Goal: Task Accomplishment & Management: Manage account settings

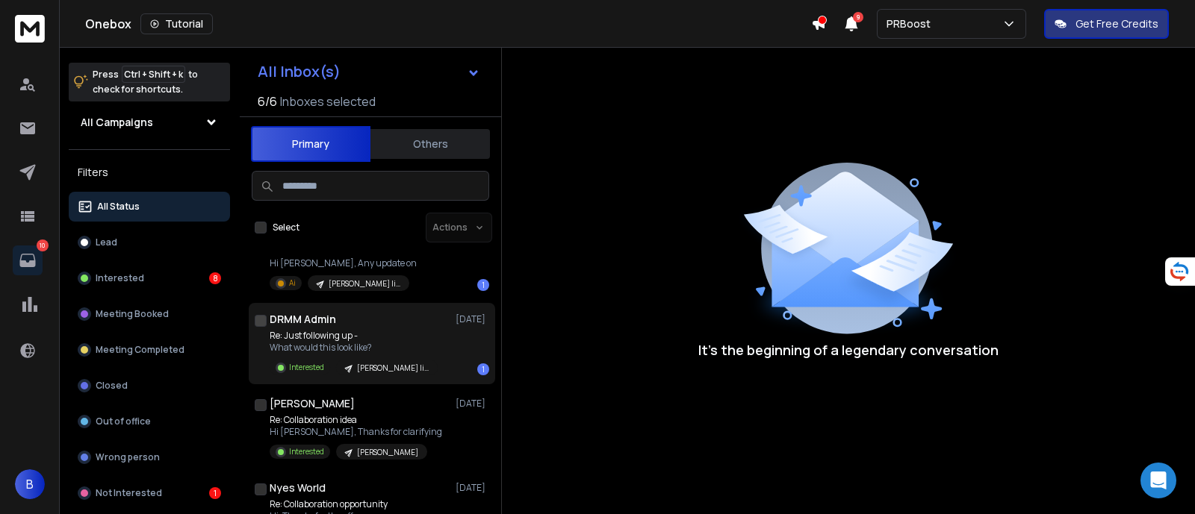
scroll to position [746, 0]
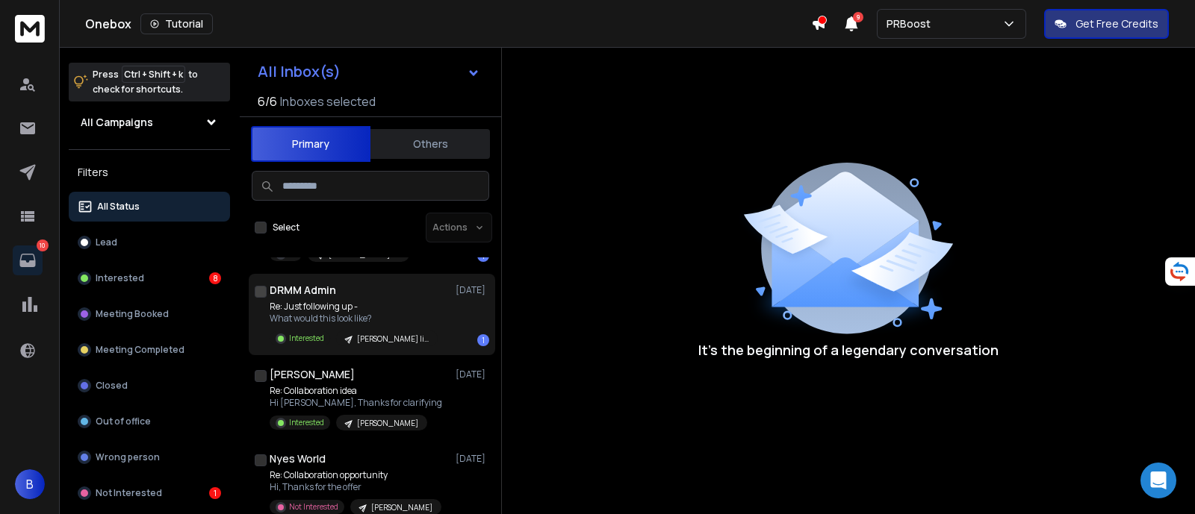
click at [428, 312] on div "Re: Just following up - What would this look like? Interested Rosemarie list 1" at bounding box center [380, 324] width 220 height 46
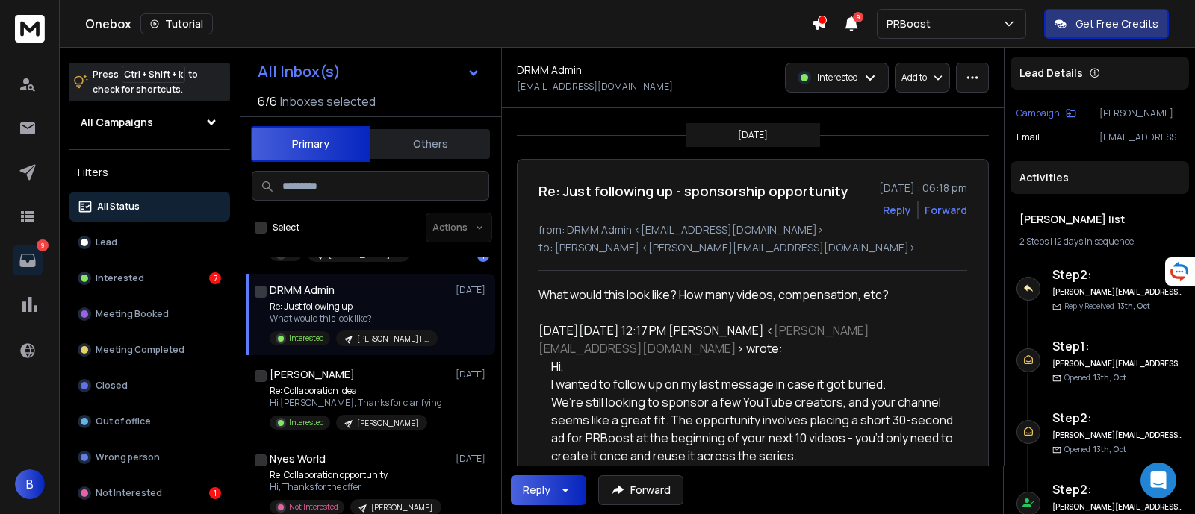
drag, startPoint x: 637, startPoint y: 234, endPoint x: 704, endPoint y: 229, distance: 67.3
click at [671, 230] on p "from: DRMM Admin <admin@drmarcmethod.com>" at bounding box center [752, 230] width 429 height 15
drag, startPoint x: 751, startPoint y: 228, endPoint x: 762, endPoint y: 228, distance: 10.5
click at [762, 228] on p "from: DRMM Admin <admin@drmarcmethod.com>" at bounding box center [752, 230] width 429 height 15
click at [696, 231] on p "from: DRMM Admin <admin@drmarcmethod.com>" at bounding box center [752, 230] width 429 height 15
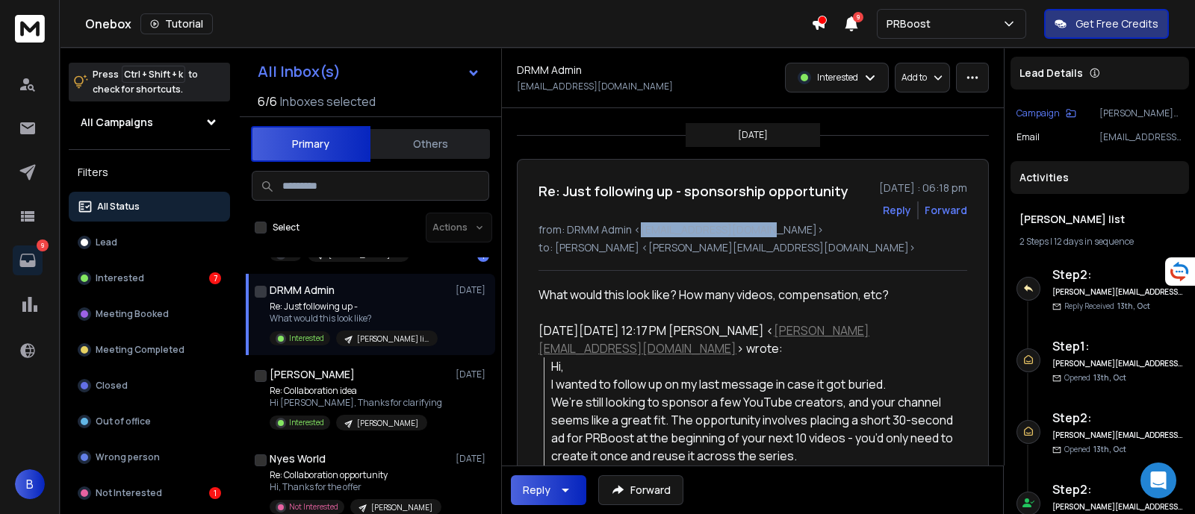
drag, startPoint x: 638, startPoint y: 237, endPoint x: 774, endPoint y: 237, distance: 135.9
click at [774, 237] on p "from: DRMM Admin <admin@drmarcmethod.com>" at bounding box center [752, 230] width 429 height 15
copy p "admin@drmarcmethod.com"
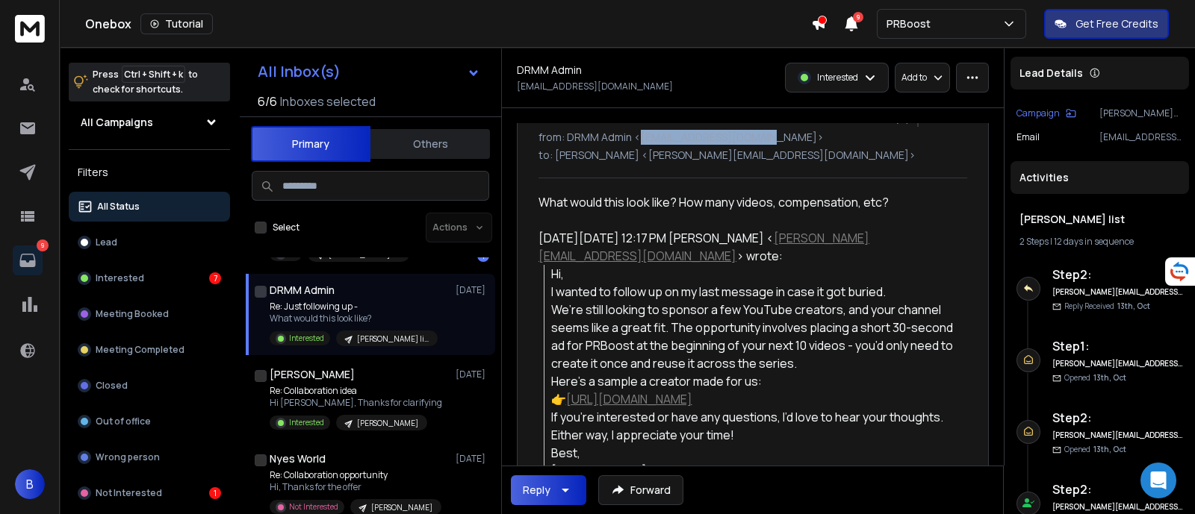
scroll to position [0, 0]
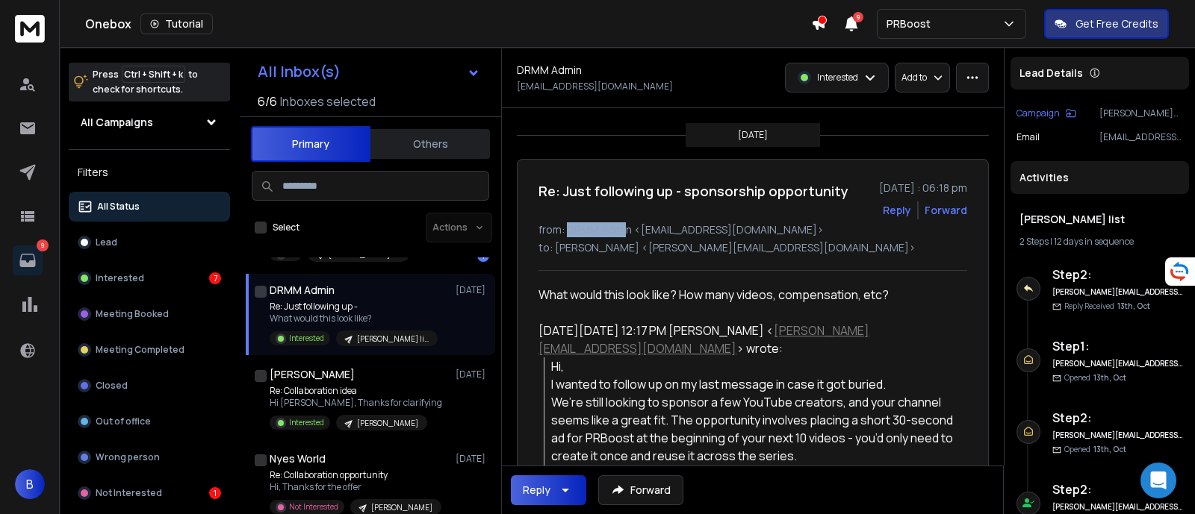
drag, startPoint x: 567, startPoint y: 237, endPoint x: 629, endPoint y: 240, distance: 61.3
click at [626, 240] on div "Re: Just following up - sponsorship opportunity 13 October 2025 : 06:18 pm Repl…" at bounding box center [752, 218] width 429 height 75
click at [630, 239] on div "Re: Just following up - sponsorship opportunity 13 October 2025 : 06:18 pm Repl…" at bounding box center [752, 218] width 429 height 75
drag, startPoint x: 630, startPoint y: 233, endPoint x: 566, endPoint y: 233, distance: 64.2
click at [566, 233] on p "from: DRMM Admin <admin@drmarcmethod.com>" at bounding box center [752, 230] width 429 height 15
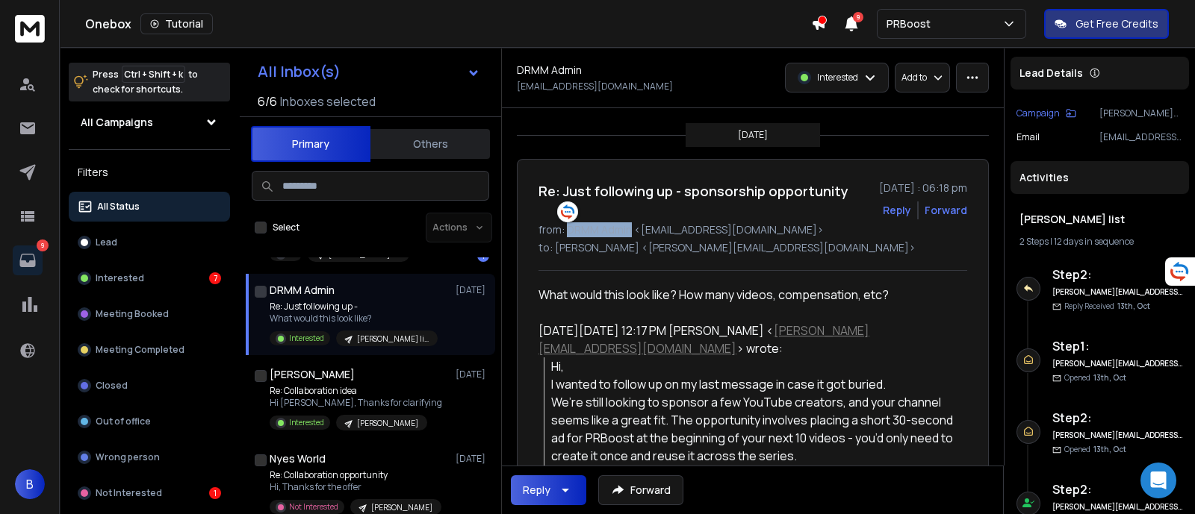
copy p "DRMM Admin"
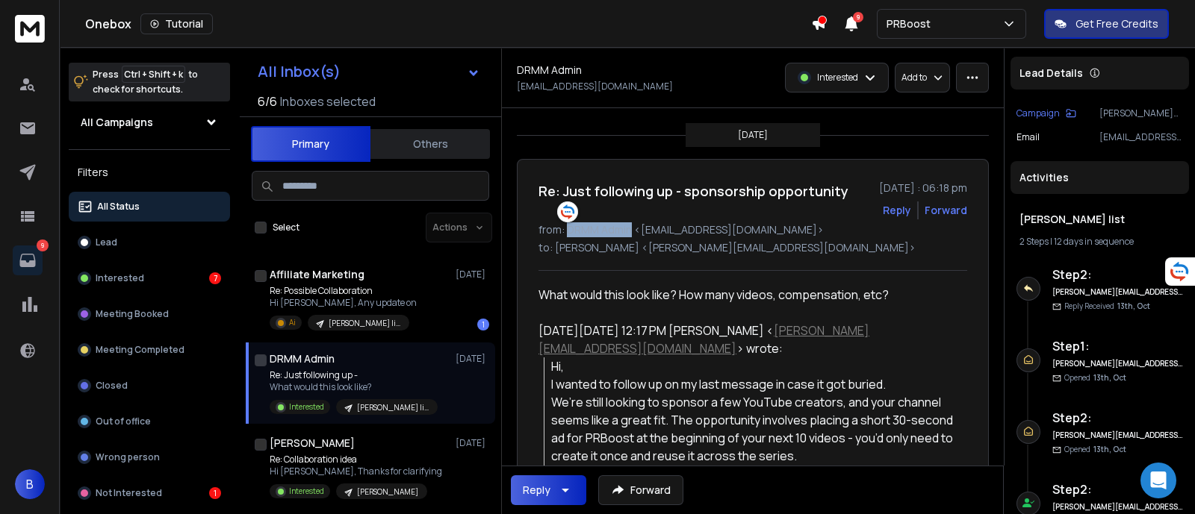
scroll to position [653, 0]
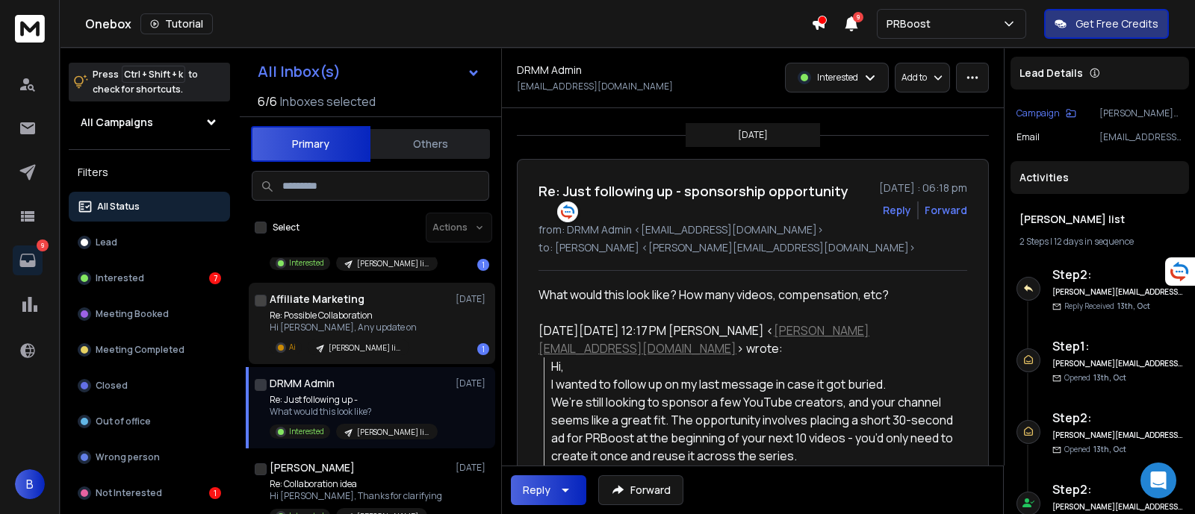
click at [376, 310] on p "Re: Possible Collaboration" at bounding box center [343, 316] width 147 height 12
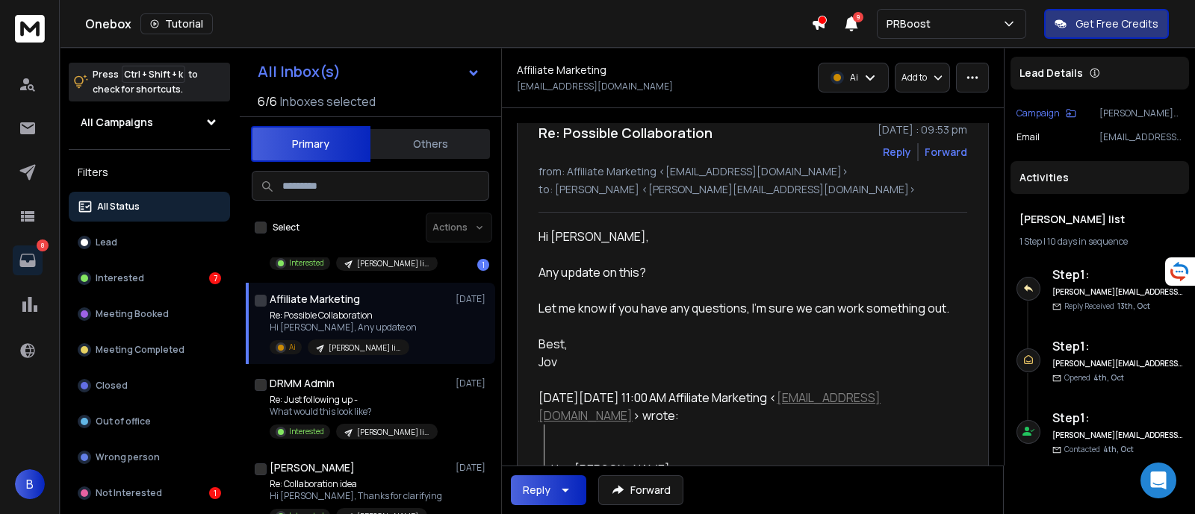
scroll to position [0, 0]
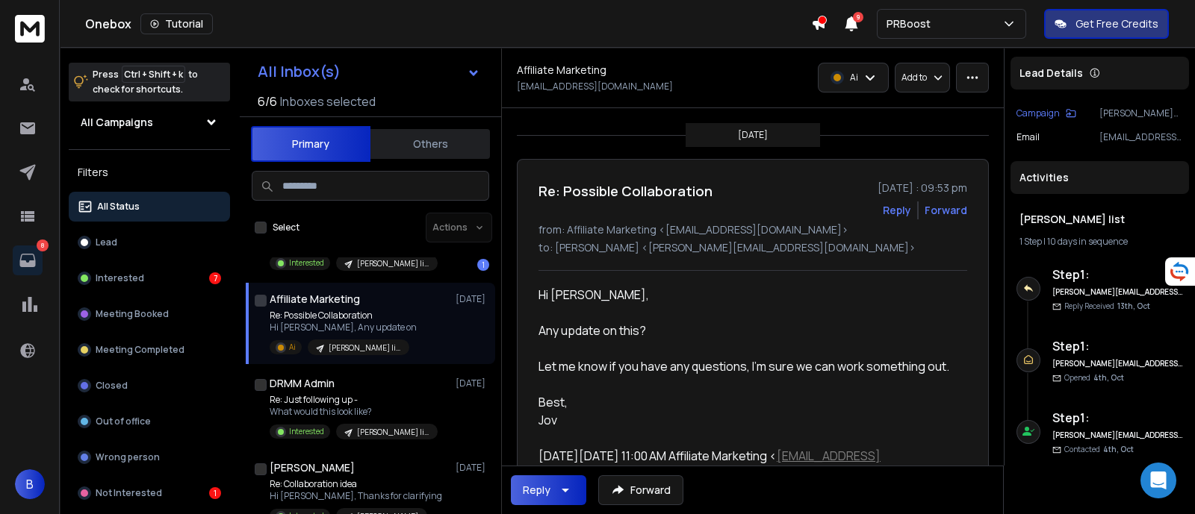
drag, startPoint x: 661, startPoint y: 228, endPoint x: 853, endPoint y: 230, distance: 192.6
click at [853, 230] on p "from: Affiliate Marketing <affiliatemarketingschool101@gmail.com>" at bounding box center [752, 230] width 429 height 15
copy p "affiliatemarketingschool101@gmail.com"
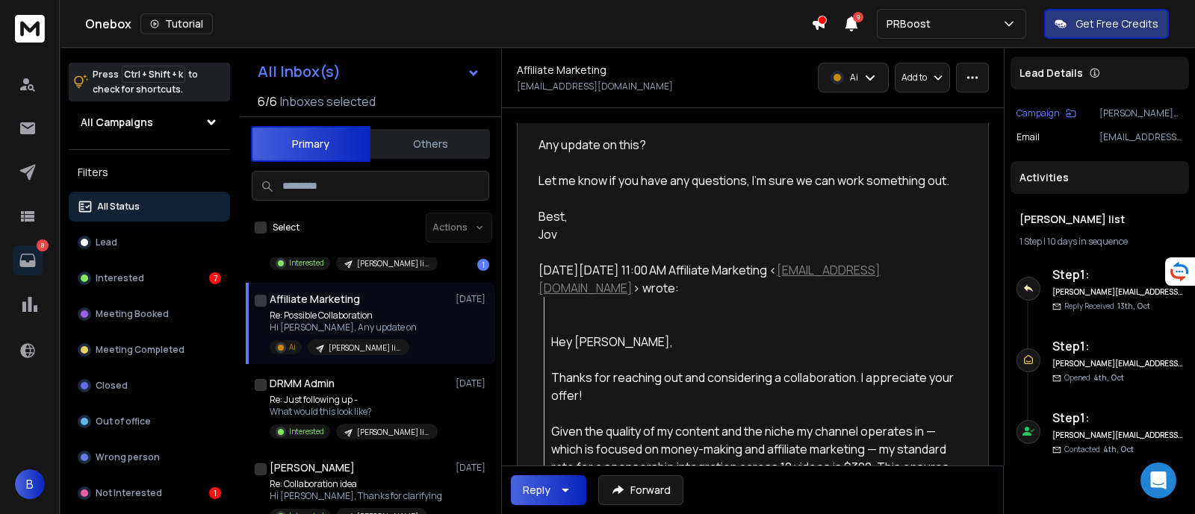
scroll to position [467, 0]
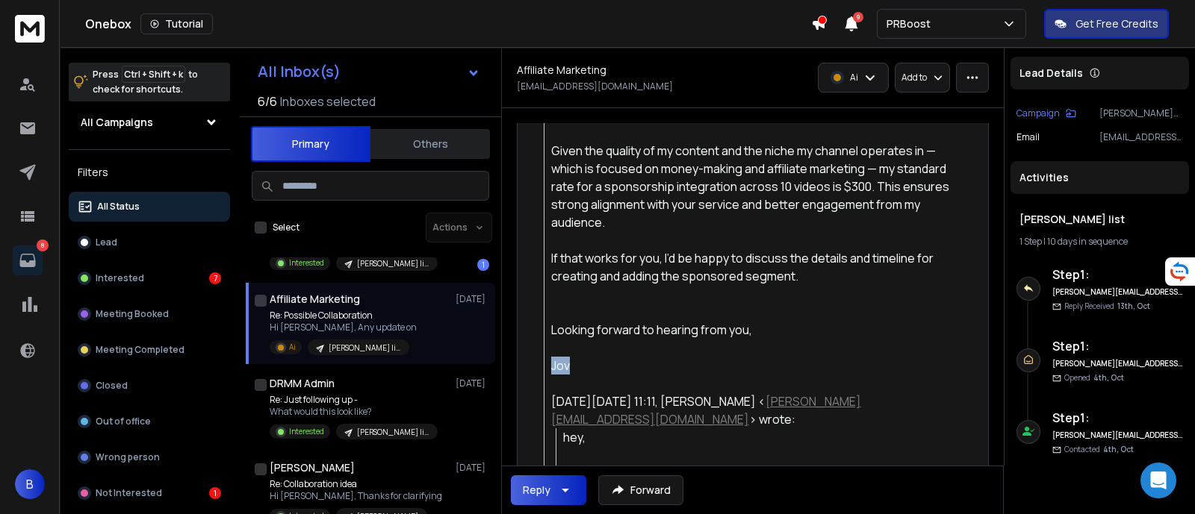
drag, startPoint x: 552, startPoint y: 385, endPoint x: 579, endPoint y: 379, distance: 27.5
click at [579, 375] on p "Jov" at bounding box center [753, 366] width 404 height 18
copy p "Jov"
click at [649, 124] on p "Thanks for reaching out and considering a collaboration. I appreciate your offe…" at bounding box center [753, 106] width 404 height 36
click at [311, 228] on div "Select Actions" at bounding box center [370, 225] width 261 height 36
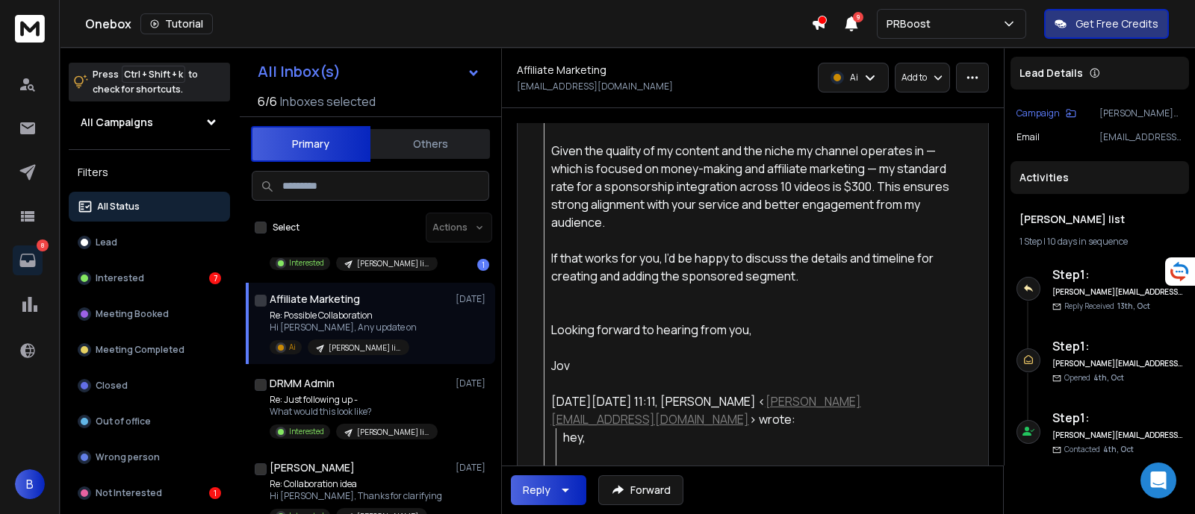
scroll to position [560, 0]
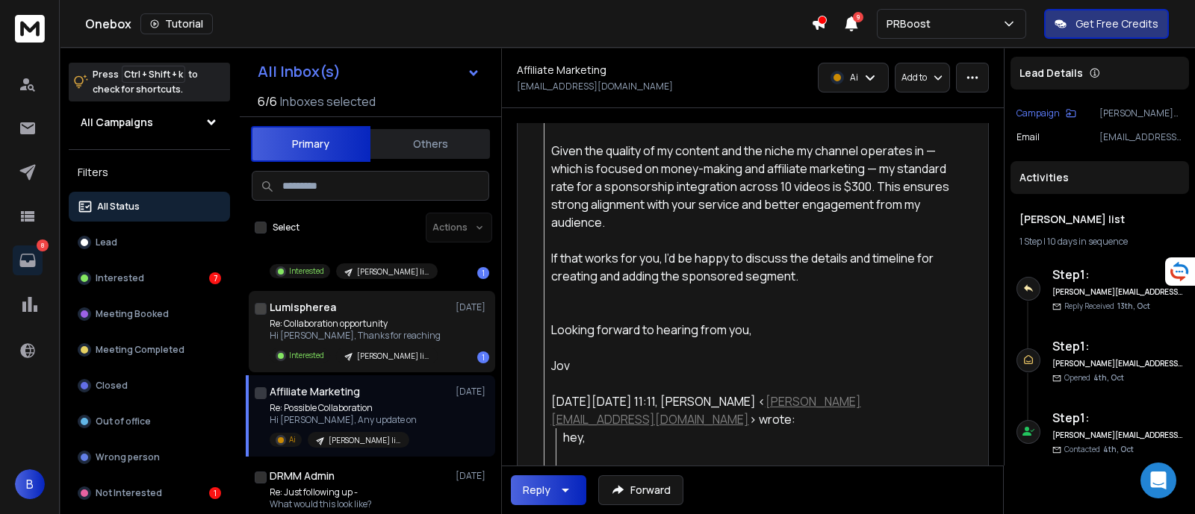
click at [332, 323] on p "Re: Collaboration opportunity" at bounding box center [355, 324] width 171 height 12
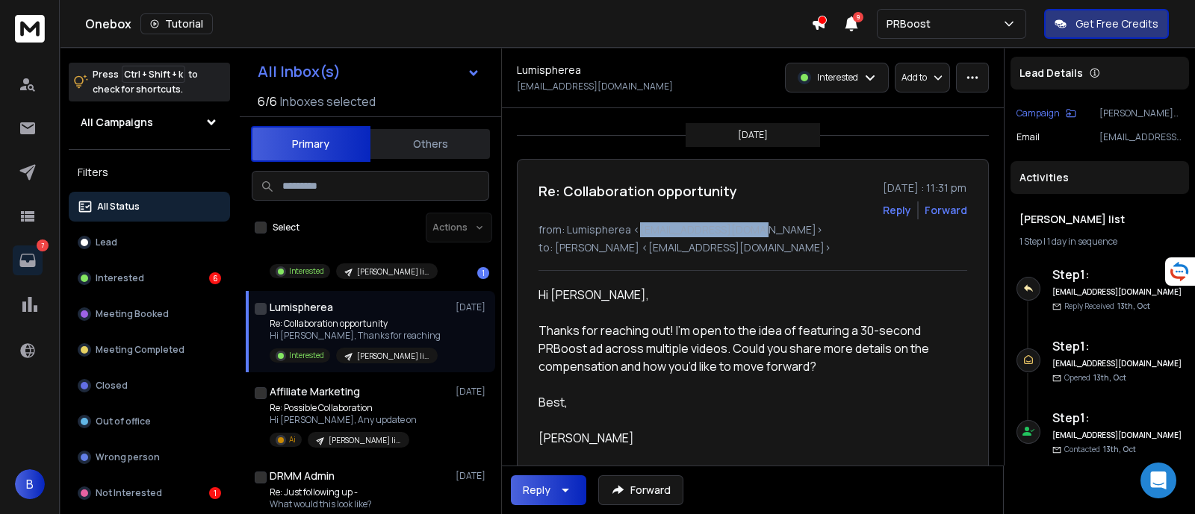
drag, startPoint x: 637, startPoint y: 225, endPoint x: 752, endPoint y: 235, distance: 115.4
click at [752, 235] on p "from: Lumispherea <lumispherea@gmail.com>" at bounding box center [752, 230] width 429 height 15
copy p "lumispherea@gmail.com"
click at [541, 438] on p "Best, Trevor" at bounding box center [746, 420] width 417 height 54
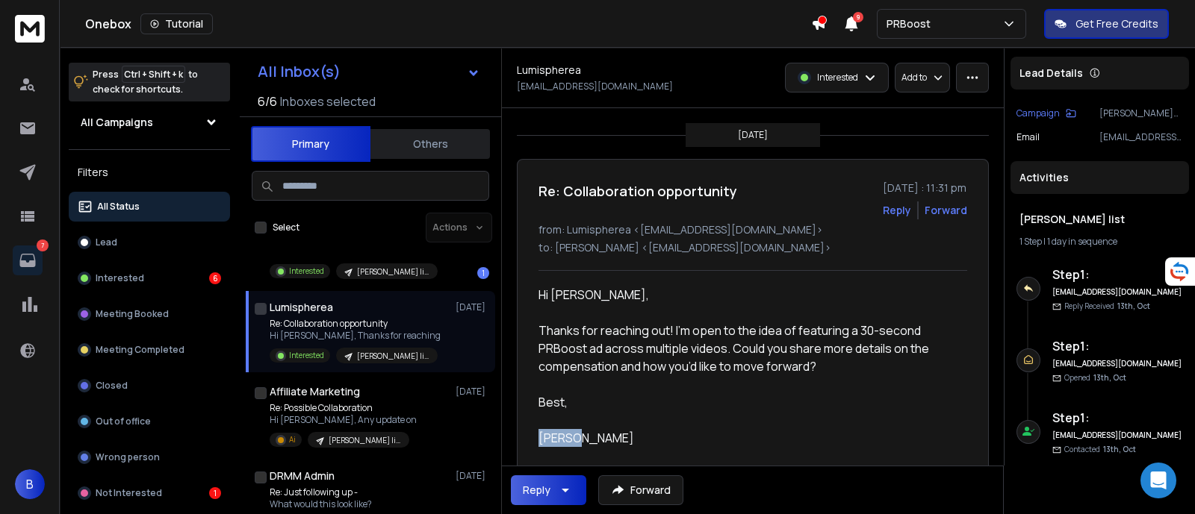
drag, startPoint x: 541, startPoint y: 438, endPoint x: 965, endPoint y: 392, distance: 426.5
click at [965, 392] on div "Re: Collaboration opportunity 13 October 2025 : 11:31 pm Reply Forward from: Lu…" at bounding box center [753, 508] width 472 height 698
click at [556, 440] on p "Best, Trevor" at bounding box center [746, 420] width 417 height 54
drag, startPoint x: 556, startPoint y: 440, endPoint x: 948, endPoint y: 397, distance: 395.0
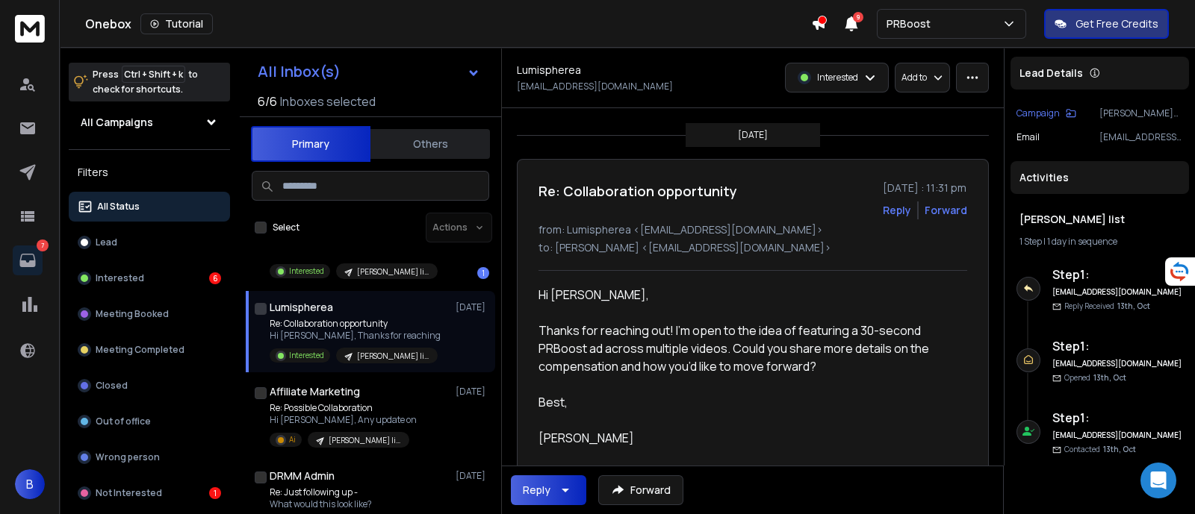
click at [948, 397] on p "Best, Trevor" at bounding box center [746, 420] width 417 height 54
drag, startPoint x: 585, startPoint y: 430, endPoint x: 535, endPoint y: 438, distance: 51.3
click at [535, 438] on div "Re: Collaboration opportunity 13 October 2025 : 11:31 pm Reply Forward from: Lu…" at bounding box center [753, 508] width 472 height 698
copy p "Trevor"
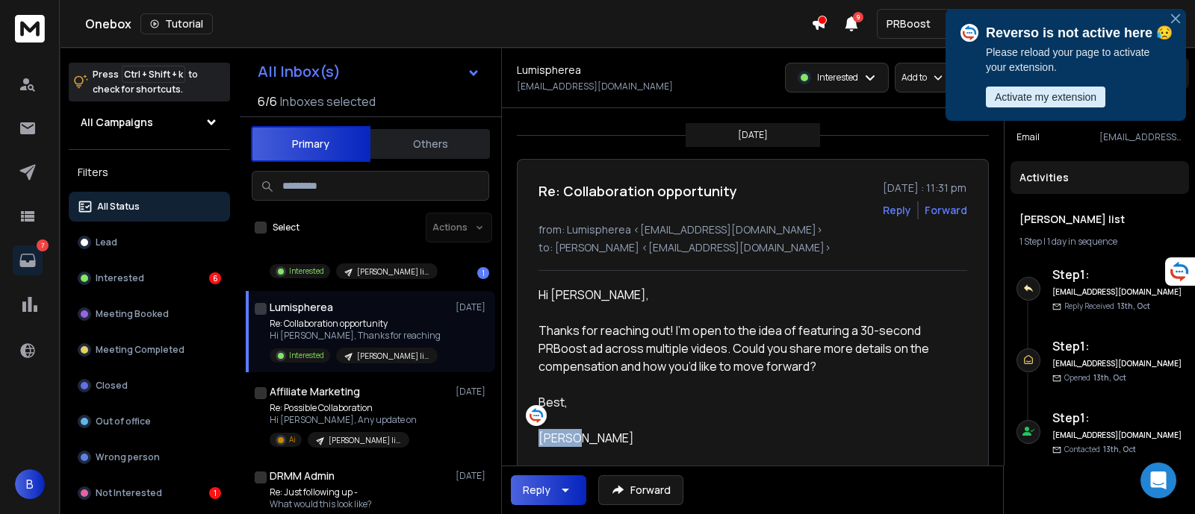
click at [1180, 16] on icon at bounding box center [1175, 18] width 15 height 15
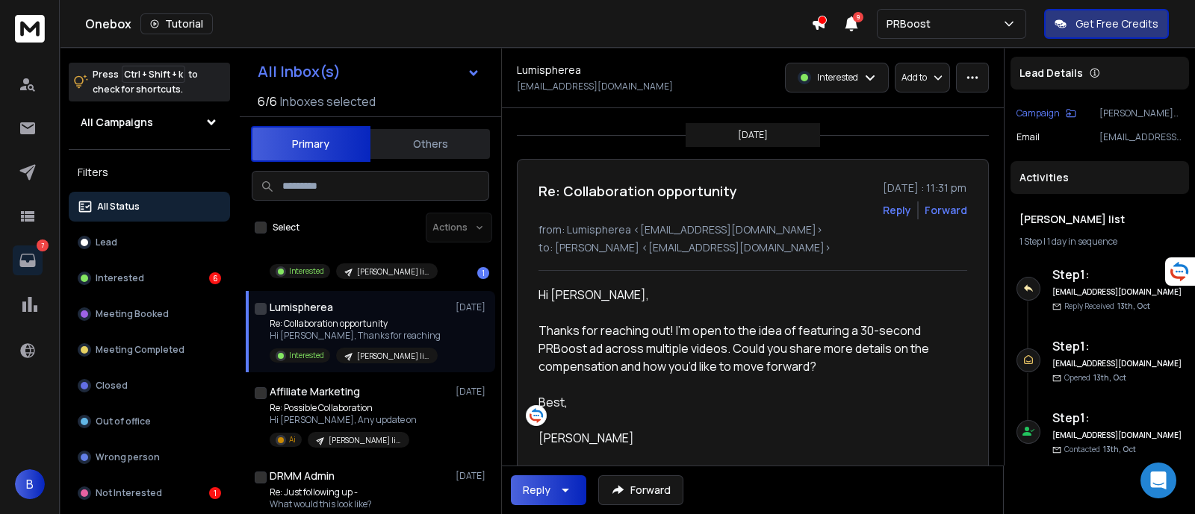
click at [604, 405] on p "Best, Trevor" at bounding box center [746, 420] width 417 height 54
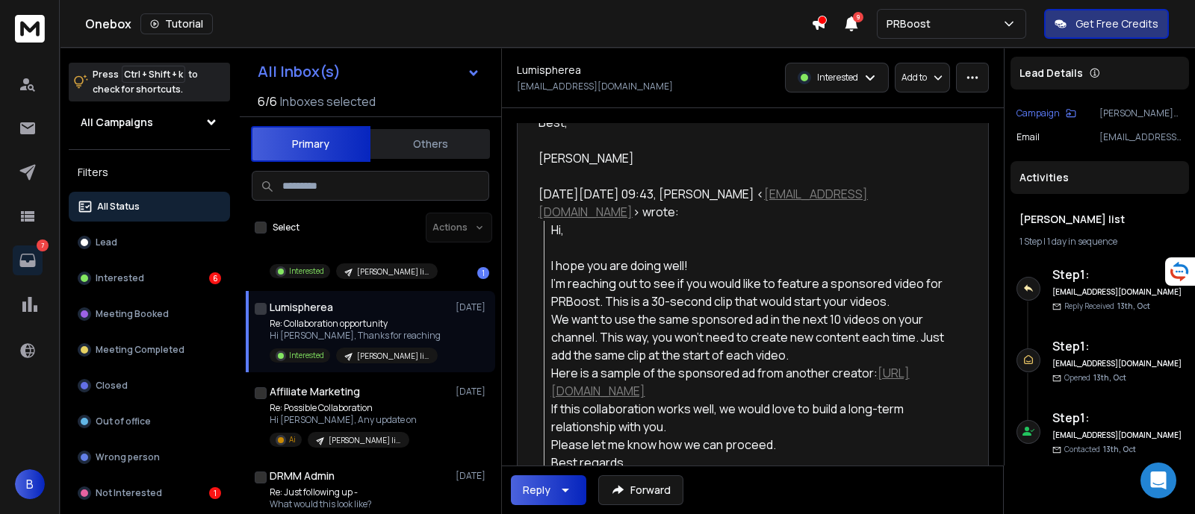
scroll to position [467, 0]
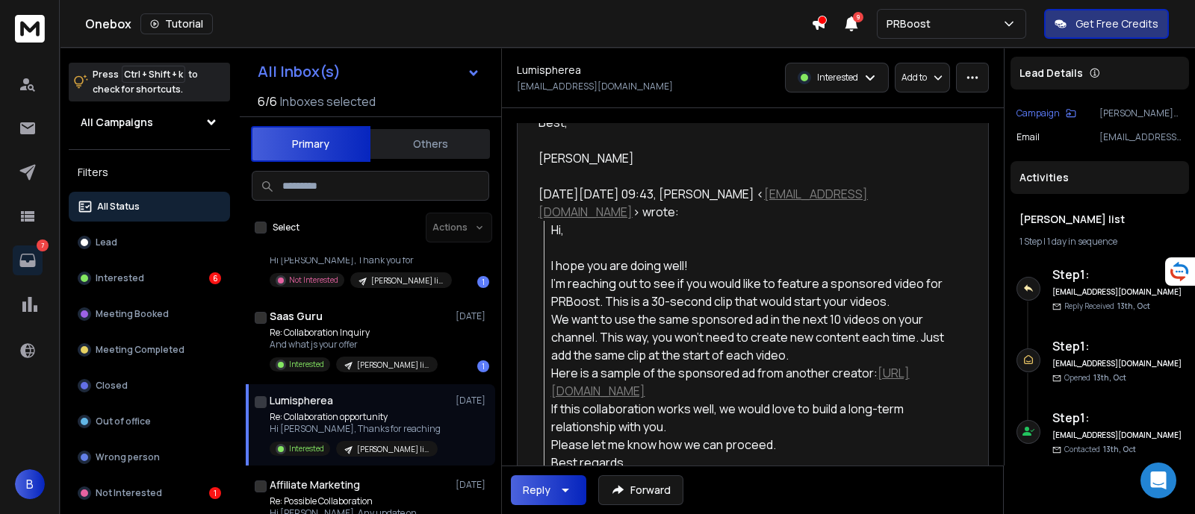
click at [343, 329] on p "Re: Collaboration Inquiry" at bounding box center [354, 333] width 168 height 12
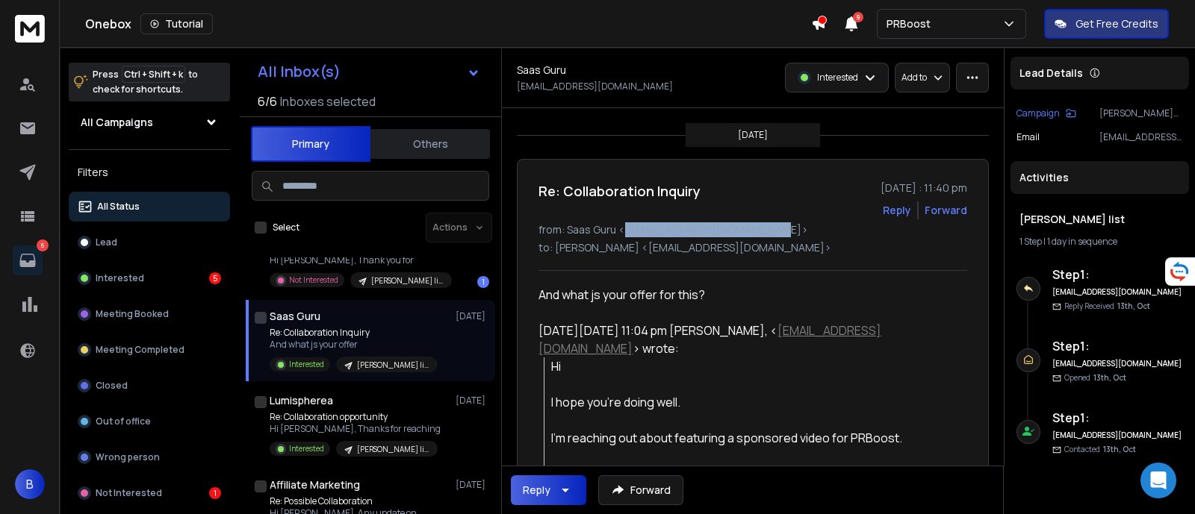
drag, startPoint x: 620, startPoint y: 227, endPoint x: 769, endPoint y: 233, distance: 148.7
click at [769, 233] on p "from: Saas Guru <saasguruoutreach@gmail.com>" at bounding box center [752, 230] width 429 height 15
copy p "saasguruoutreach@gmail.com"
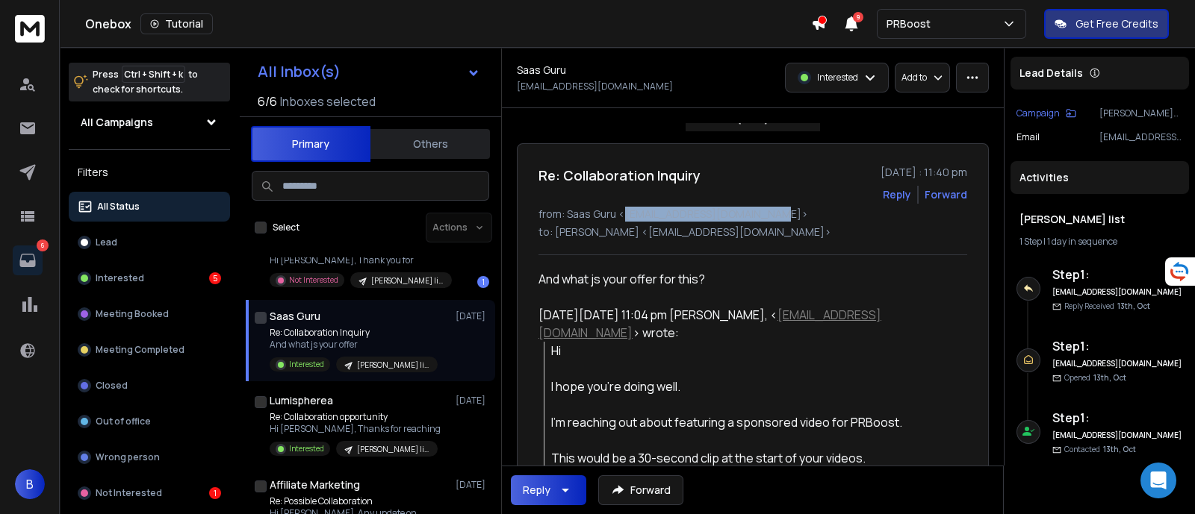
scroll to position [12, 0]
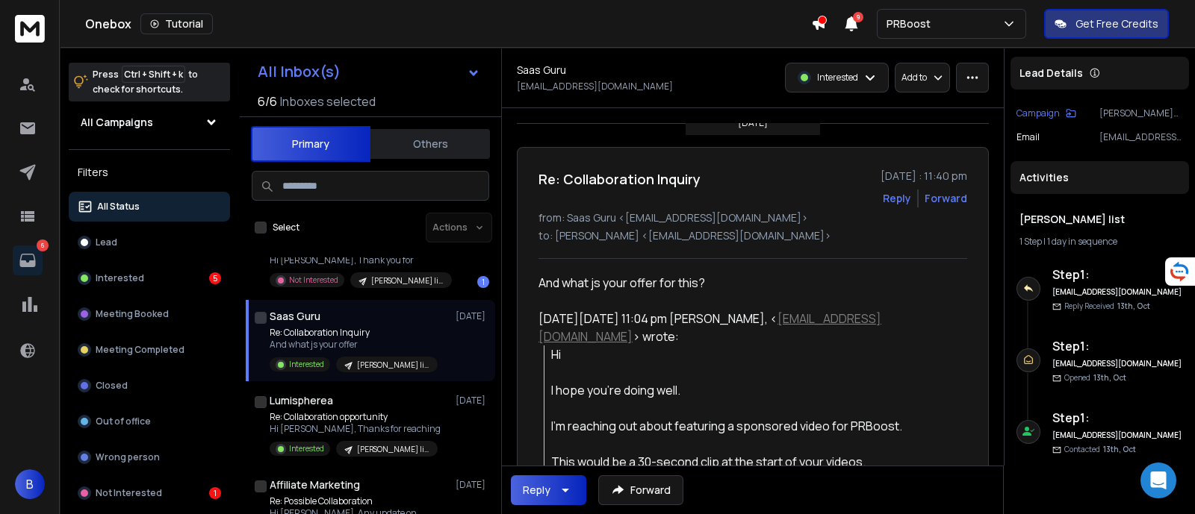
click at [585, 213] on p "from: Saas Guru <saasguruoutreach@gmail.com>" at bounding box center [752, 218] width 429 height 15
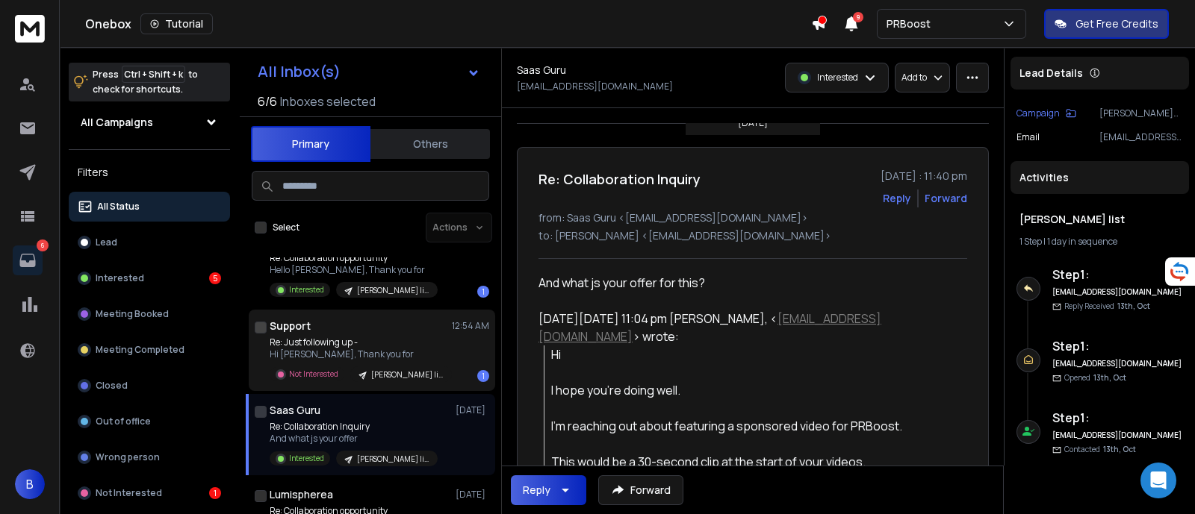
click at [376, 345] on p "Re: Just following up -" at bounding box center [359, 343] width 179 height 12
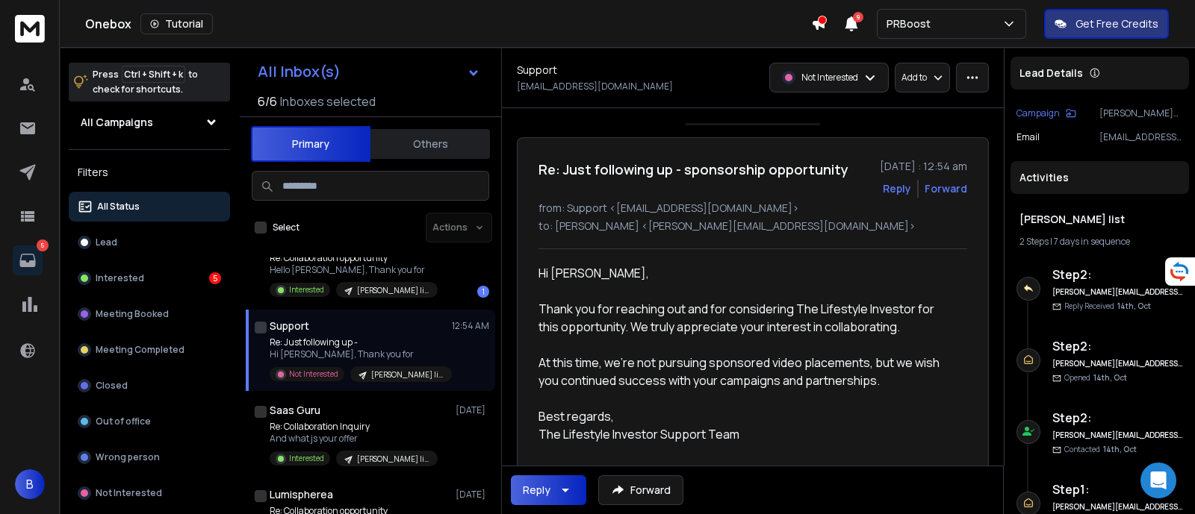
scroll to position [4, 0]
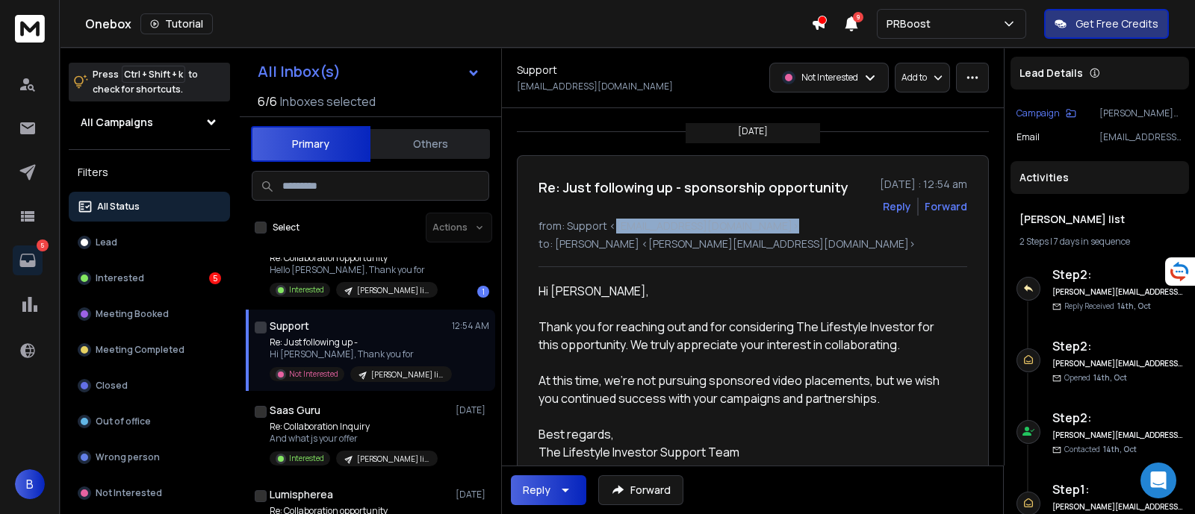
drag, startPoint x: 616, startPoint y: 232, endPoint x: 756, endPoint y: 235, distance: 140.4
click at [756, 234] on p "from: Support <support@lifestyleinvestor.com>" at bounding box center [752, 226] width 429 height 15
copy p "support@lifestyleinvestor.com"
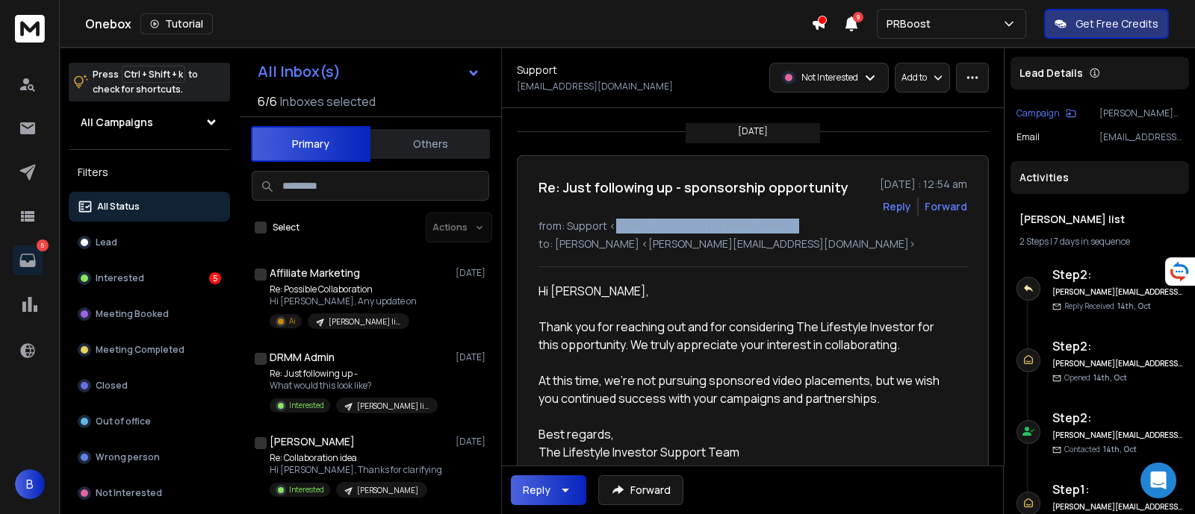
scroll to position [746, 0]
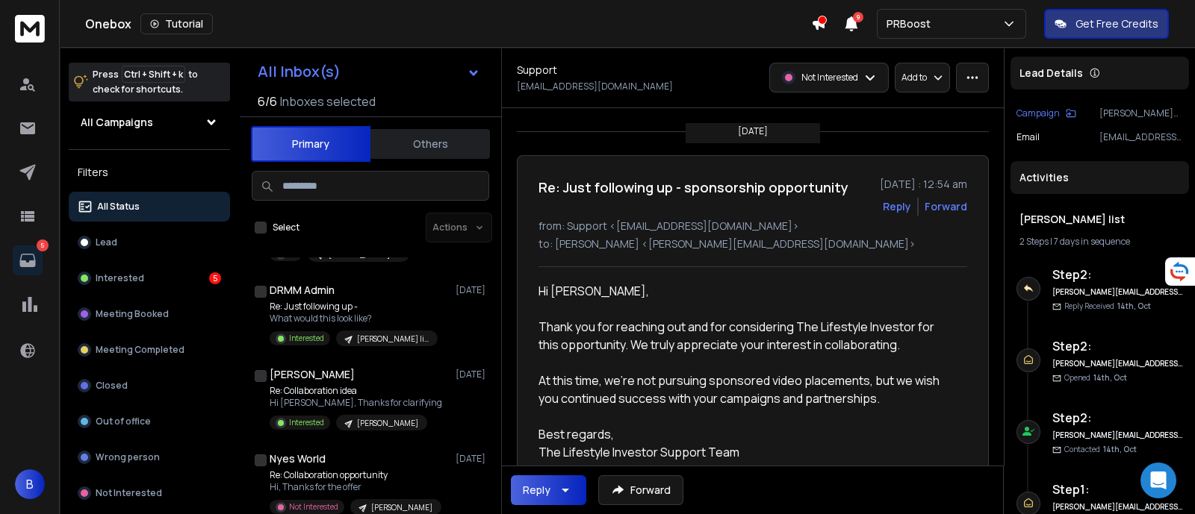
drag, startPoint x: 364, startPoint y: 370, endPoint x: 788, endPoint y: 227, distance: 447.0
click at [438, 426] on div "Re: Collaboration idea Hi Jacob, Thanks for clarifying Interested Bushra" at bounding box center [380, 408] width 220 height 46
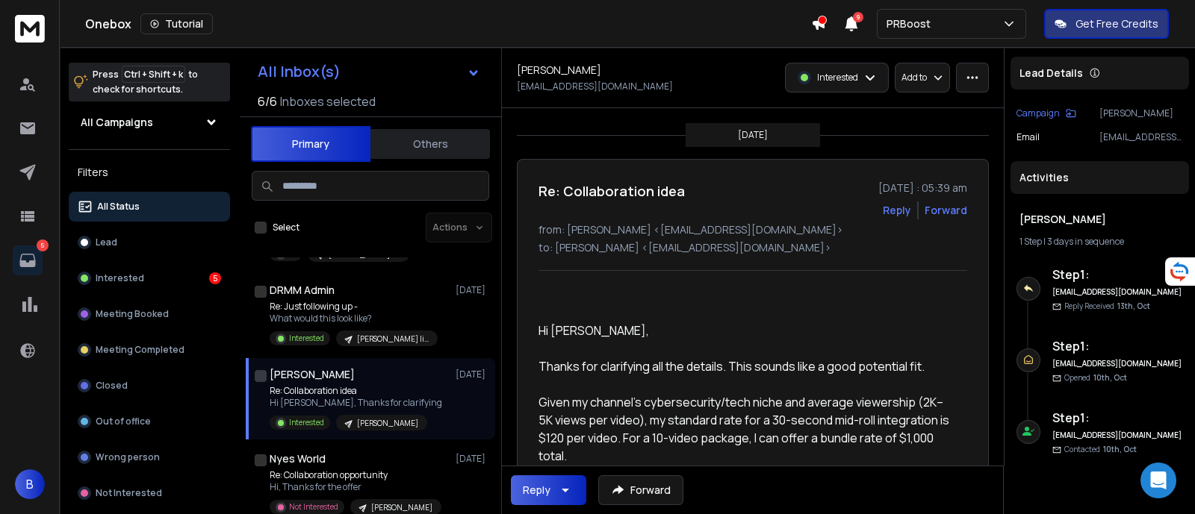
click at [971, 93] on div "Meera Tamboli Meera Tamboli myjourney1105@gmail.com Interested Add to Intereste…" at bounding box center [753, 78] width 502 height 60
click at [977, 84] on button "button" at bounding box center [972, 78] width 33 height 30
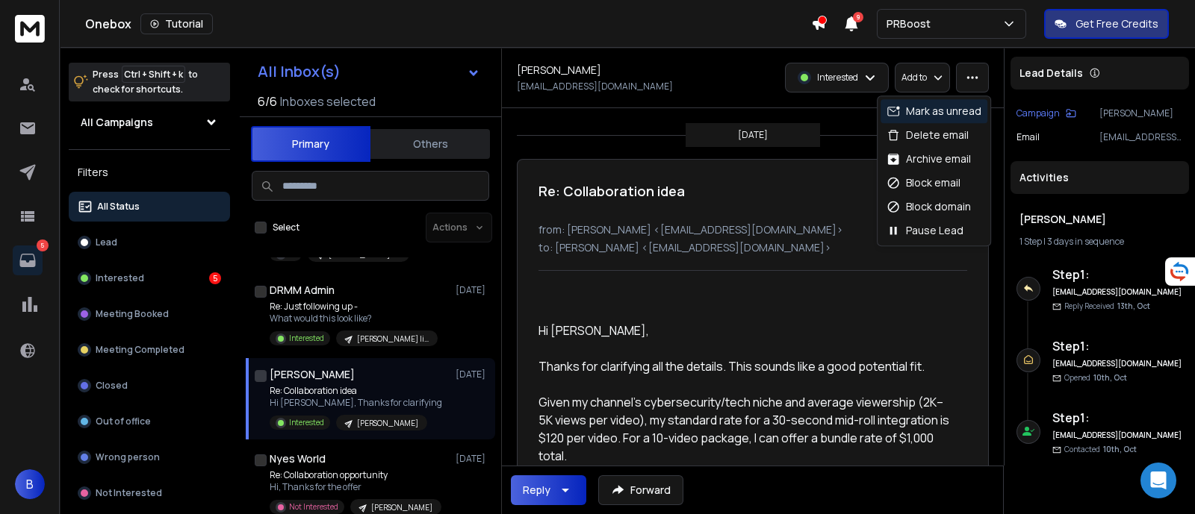
click at [948, 108] on div "Mark as unread" at bounding box center [933, 111] width 95 height 15
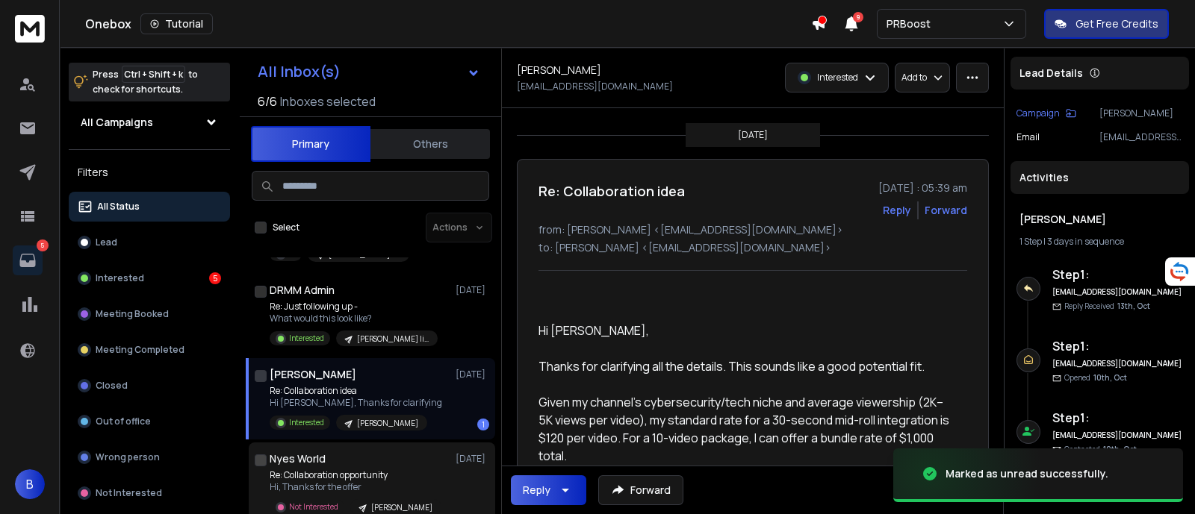
scroll to position [840, 0]
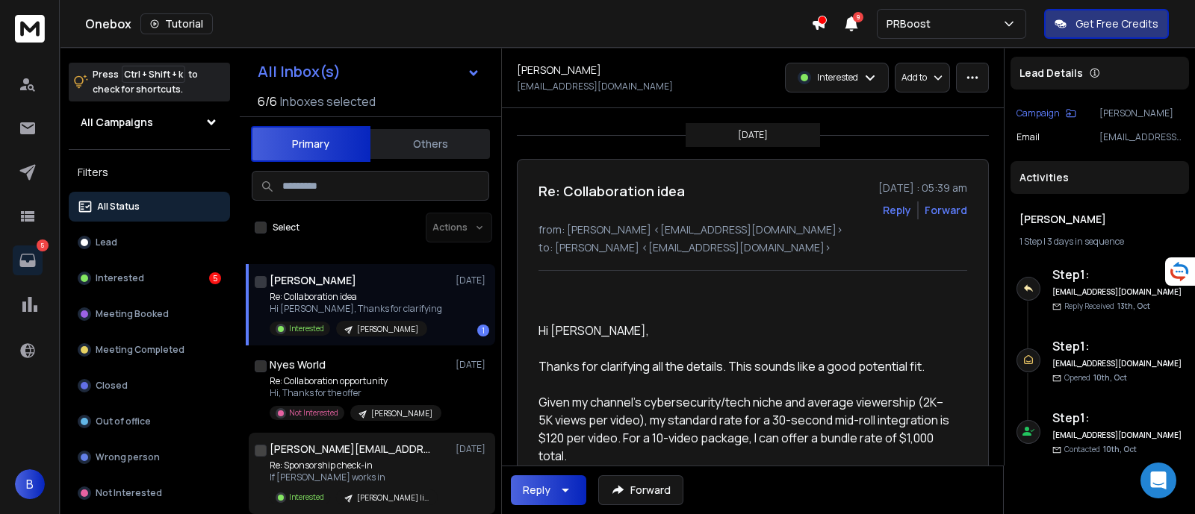
click at [442, 470] on div "Re: Sponsorship check-in If Piers Morgan works in Interested Rosemarie list" at bounding box center [380, 483] width 220 height 46
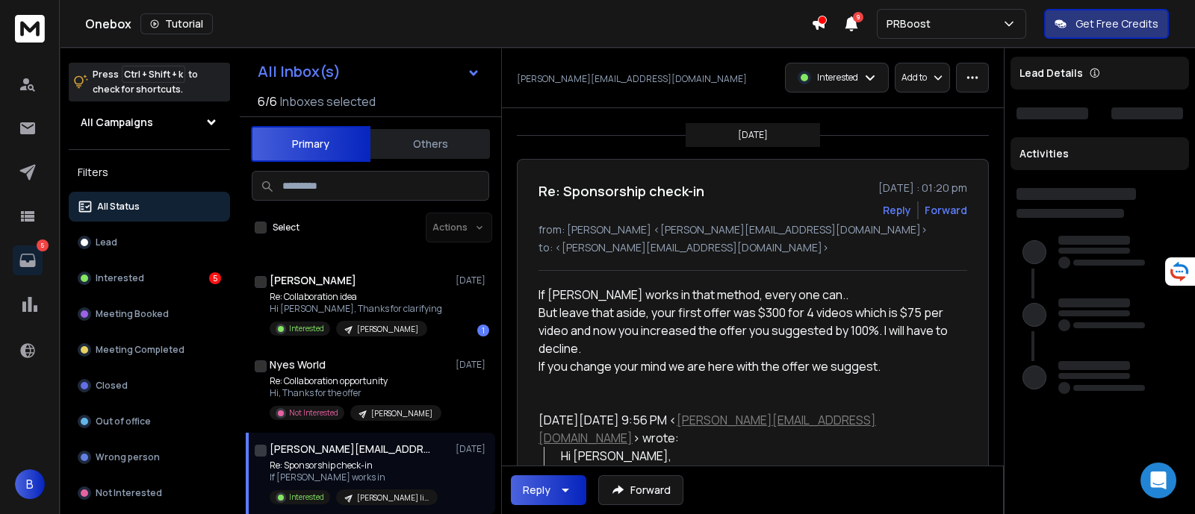
scroll to position [933, 0]
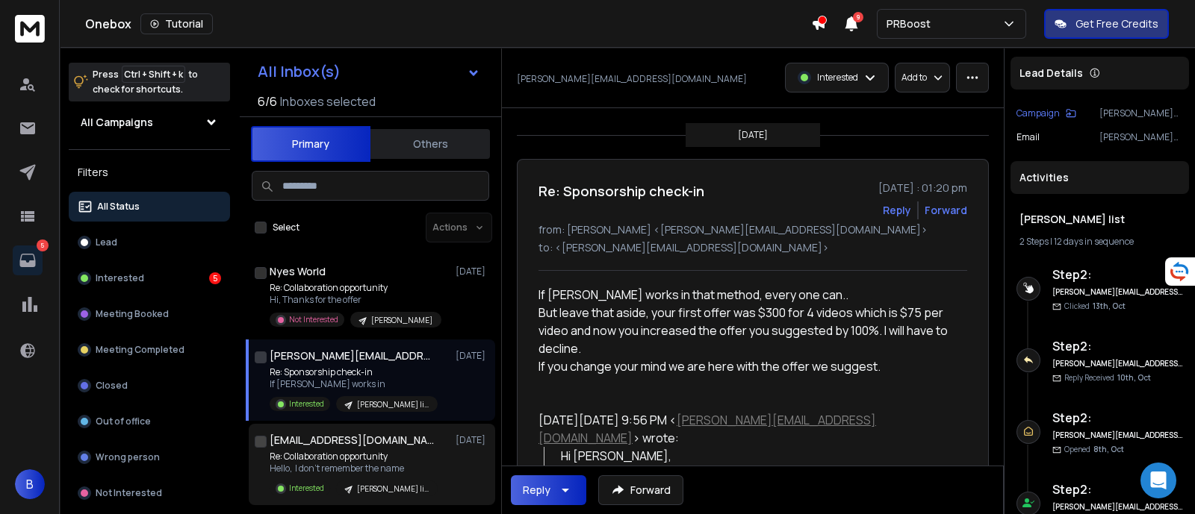
click at [422, 455] on div "Re: Collaboration opportunity Hello, I don't remember the name Interested Rosem…" at bounding box center [380, 474] width 220 height 46
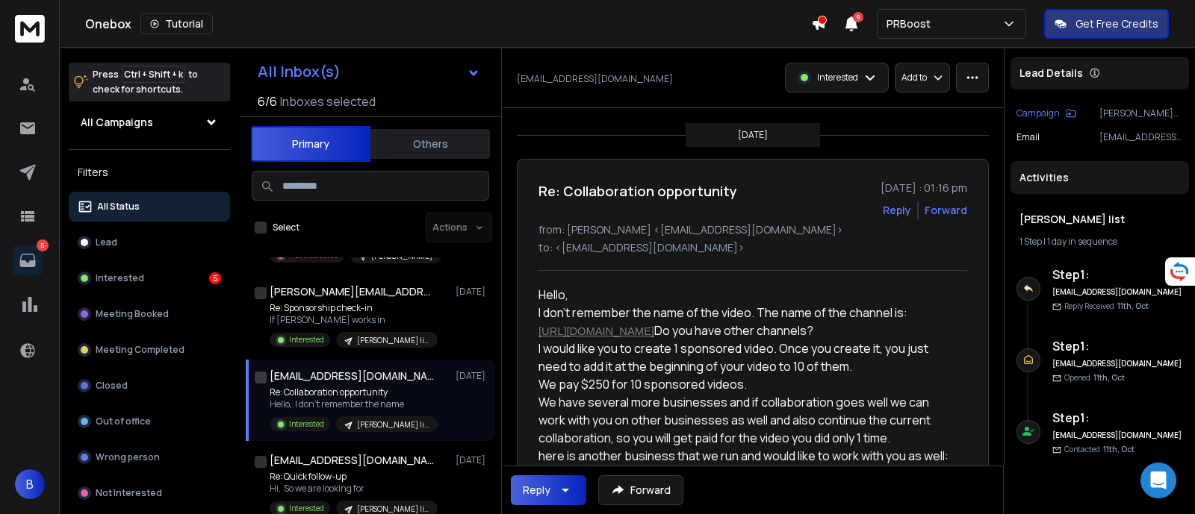
scroll to position [1027, 0]
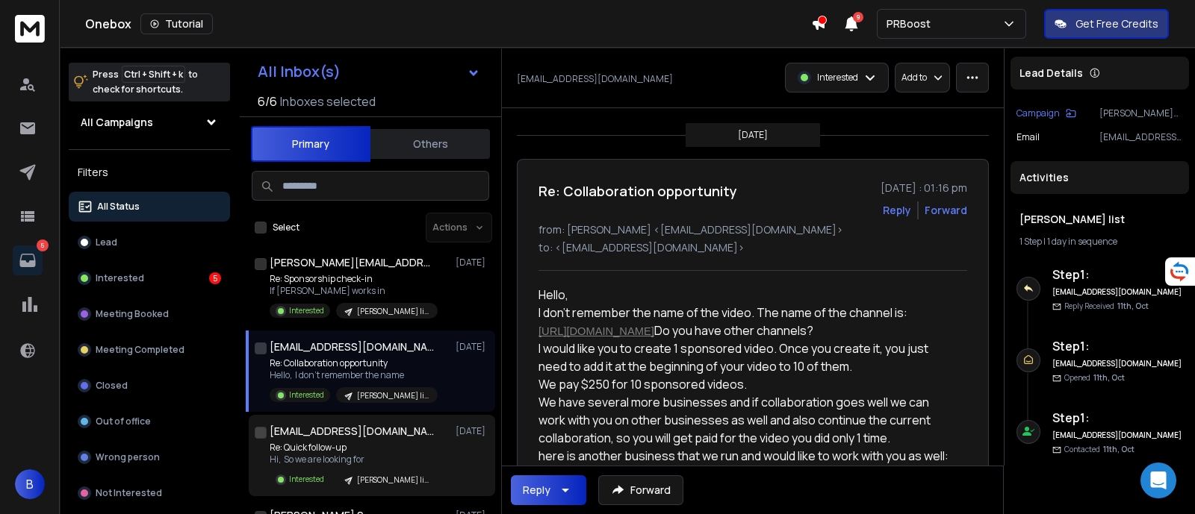
click at [423, 444] on div "Re: Quick follow-up Hi, So we are looking for Interested Rosemarie list" at bounding box center [380, 465] width 220 height 46
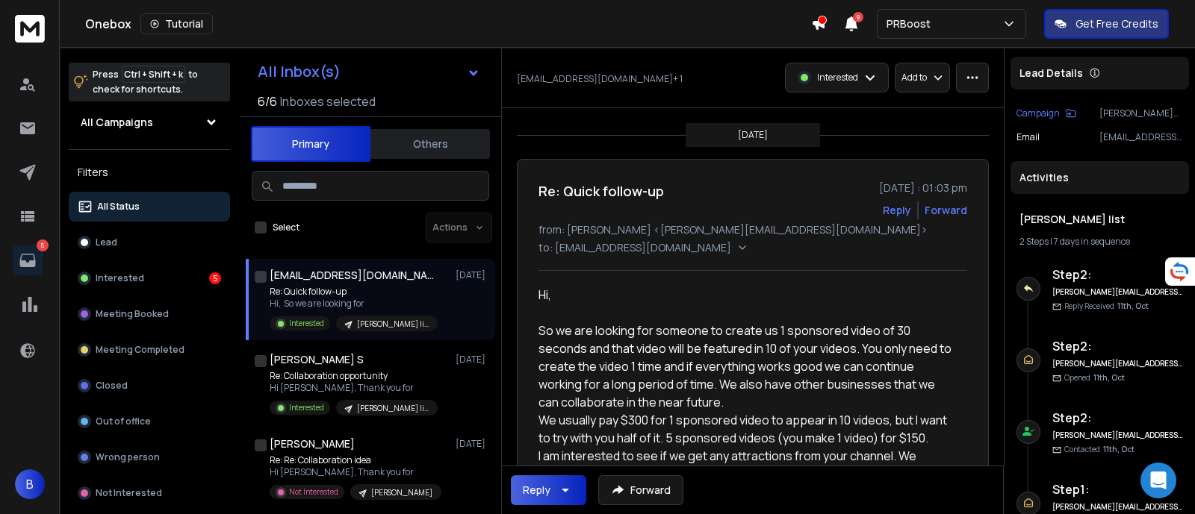
scroll to position [1213, 0]
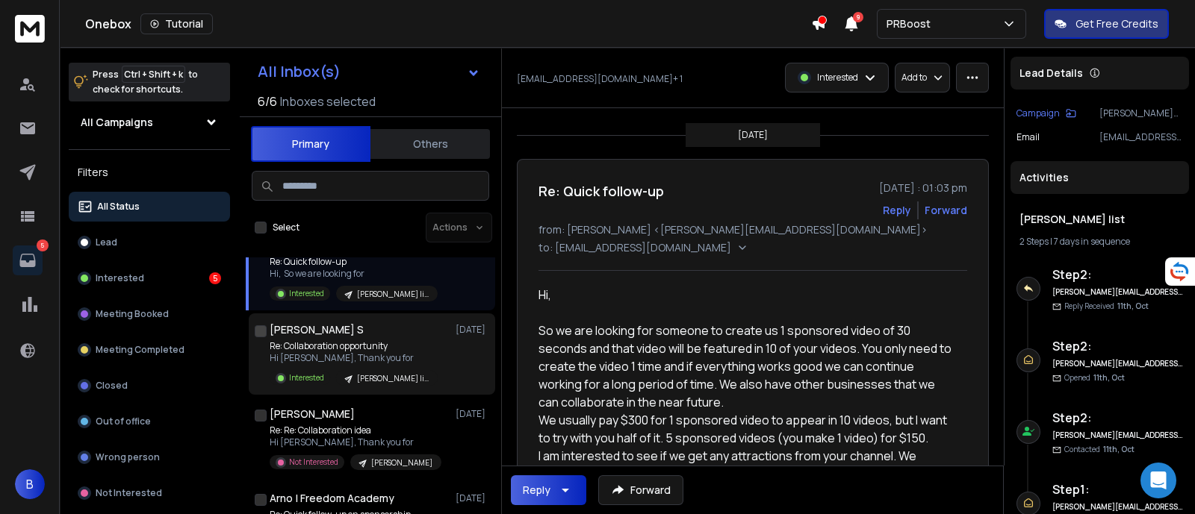
click at [414, 345] on div "Re: Collaboration opportunity Hi Jacob, Thank you for Interested Rosemarie list" at bounding box center [380, 363] width 220 height 46
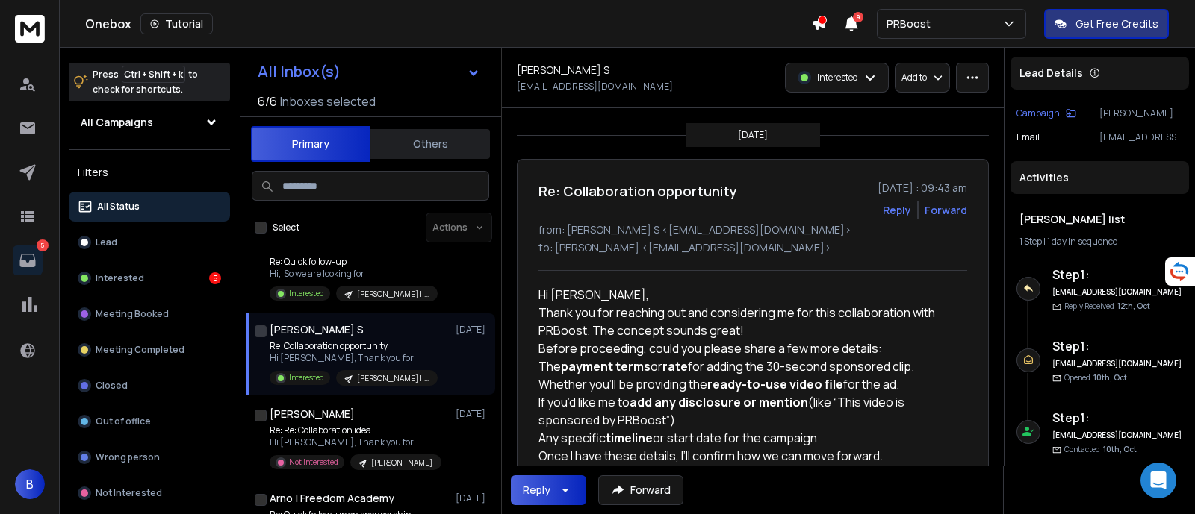
click at [980, 85] on button "button" at bounding box center [972, 78] width 33 height 30
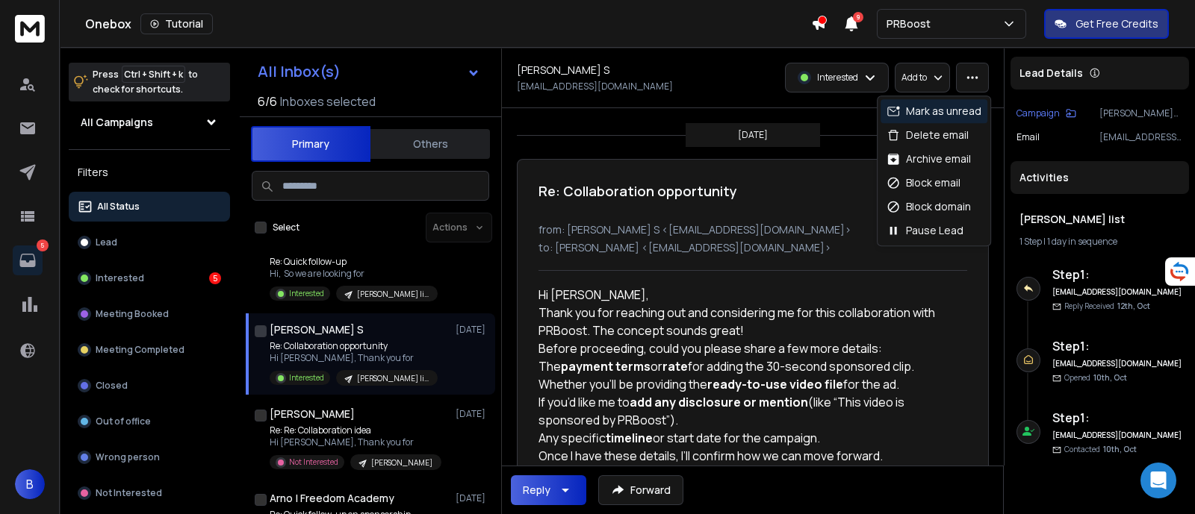
click at [950, 110] on div "Mark as unread" at bounding box center [933, 111] width 95 height 15
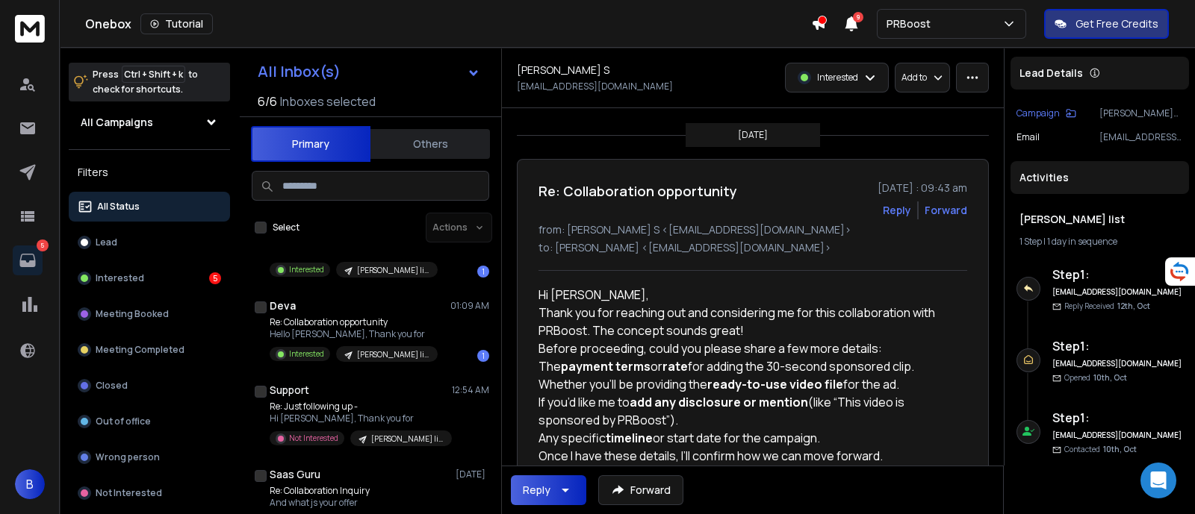
scroll to position [280, 0]
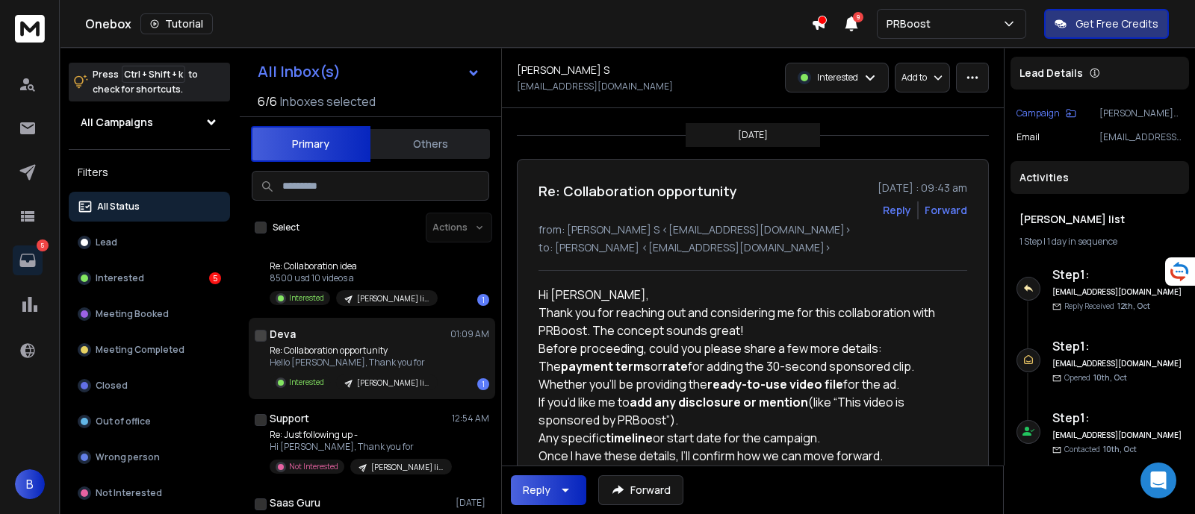
click at [389, 349] on p "Re: Collaboration opportunity" at bounding box center [354, 351] width 168 height 12
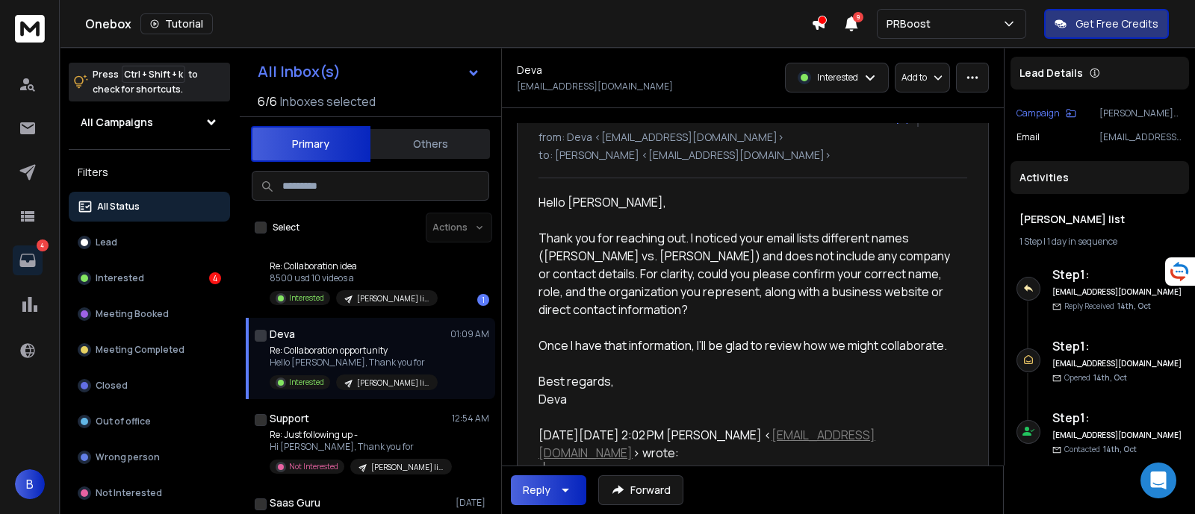
scroll to position [0, 0]
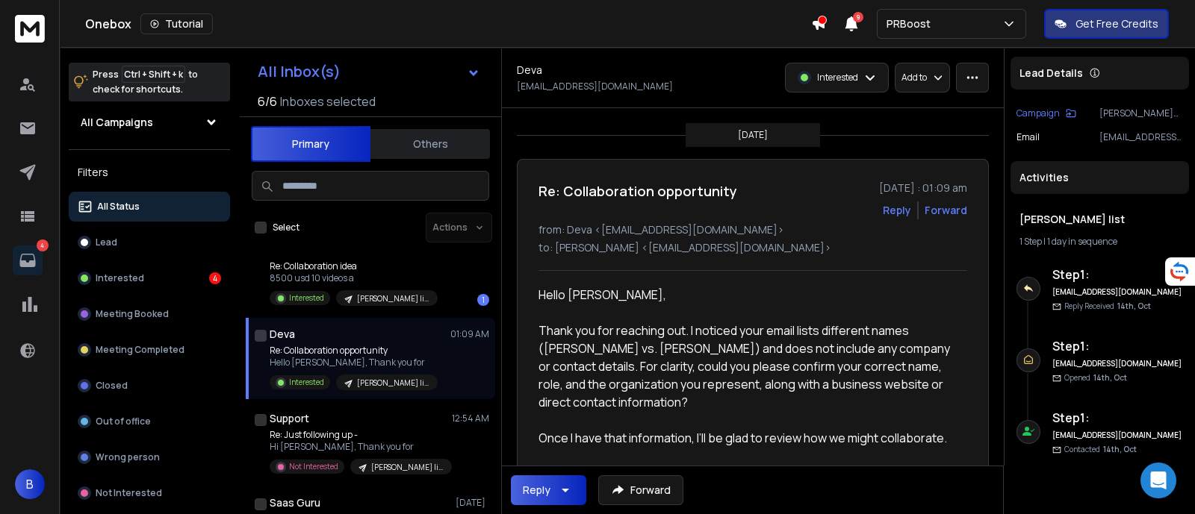
drag, startPoint x: 600, startPoint y: 231, endPoint x: 612, endPoint y: 231, distance: 11.2
click at [603, 231] on p "from: Deva <budgetdeva@gmail.com>" at bounding box center [752, 230] width 429 height 15
click at [642, 236] on p "from: Deva <budgetdeva@gmail.com>" at bounding box center [752, 230] width 429 height 15
drag, startPoint x: 600, startPoint y: 232, endPoint x: 713, endPoint y: 232, distance: 113.5
click at [713, 232] on p "from: Deva <budgetdeva@gmail.com>" at bounding box center [752, 230] width 429 height 15
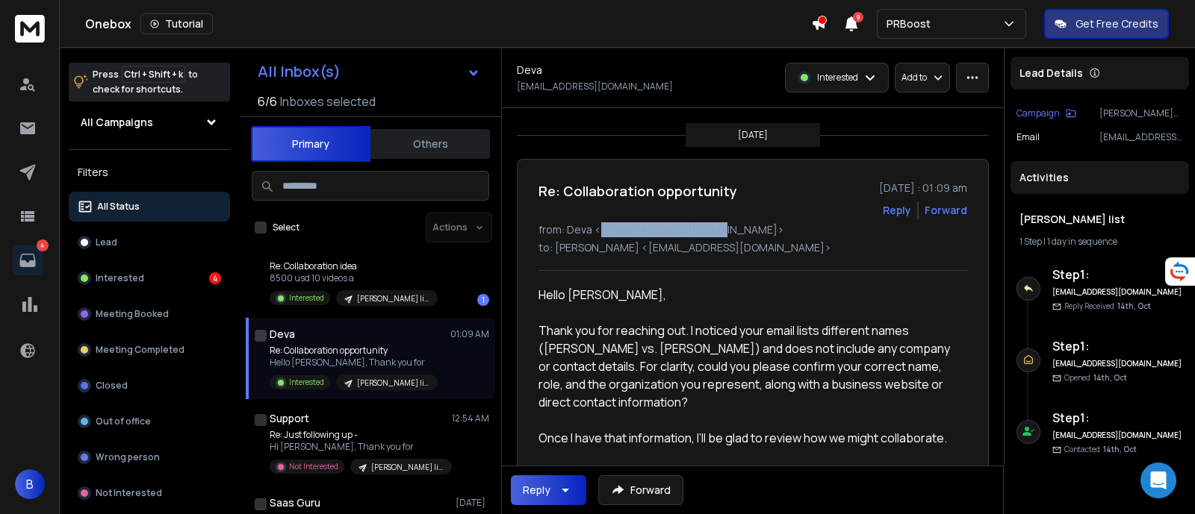
copy p "budgetdeva@gmail.com"
click at [642, 227] on p "from: Deva <budgetdeva@gmail.com>" at bounding box center [752, 230] width 429 height 15
drag, startPoint x: 596, startPoint y: 232, endPoint x: 659, endPoint y: 226, distance: 63.0
click at [659, 226] on p "from: Deva <budgetdeva@gmail.com>" at bounding box center [752, 230] width 429 height 15
copy p "budgetdeva"
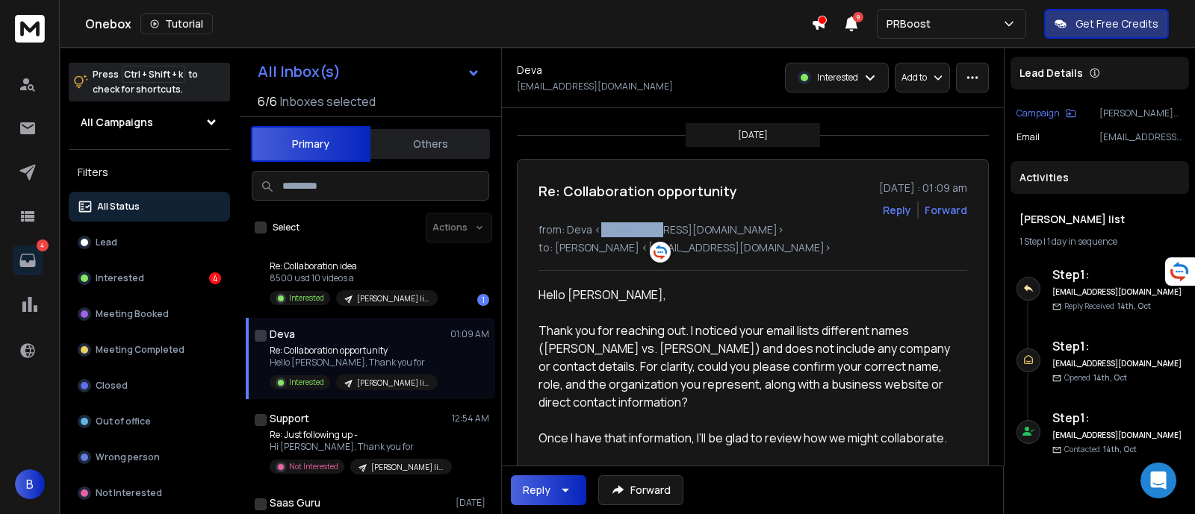
click at [647, 225] on p "from: Deva <budgetdeva@gmail.com>" at bounding box center [752, 230] width 429 height 15
drag, startPoint x: 597, startPoint y: 231, endPoint x: 718, endPoint y: 237, distance: 120.4
click at [718, 237] on div "Re: Collaboration opportunity 14 October 2025 : 01:09 am Reply Forward from: De…" at bounding box center [752, 218] width 429 height 75
click at [705, 231] on p "from: Deva <budgetdeva@gmail.com>" at bounding box center [752, 230] width 429 height 15
drag, startPoint x: 595, startPoint y: 231, endPoint x: 717, endPoint y: 233, distance: 121.7
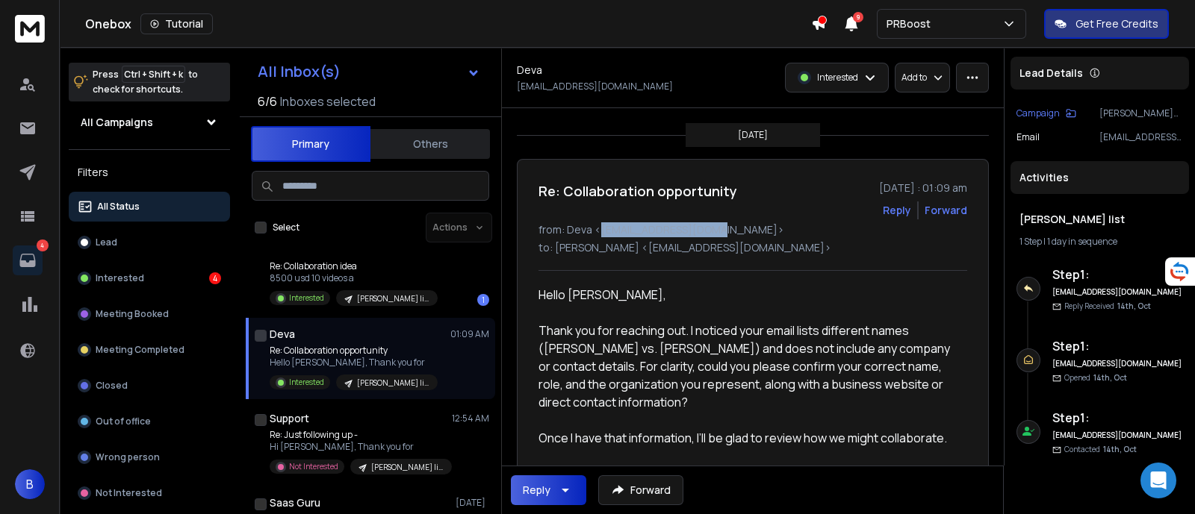
click at [717, 233] on p "from: Deva <budgetdeva@gmail.com>" at bounding box center [752, 230] width 429 height 15
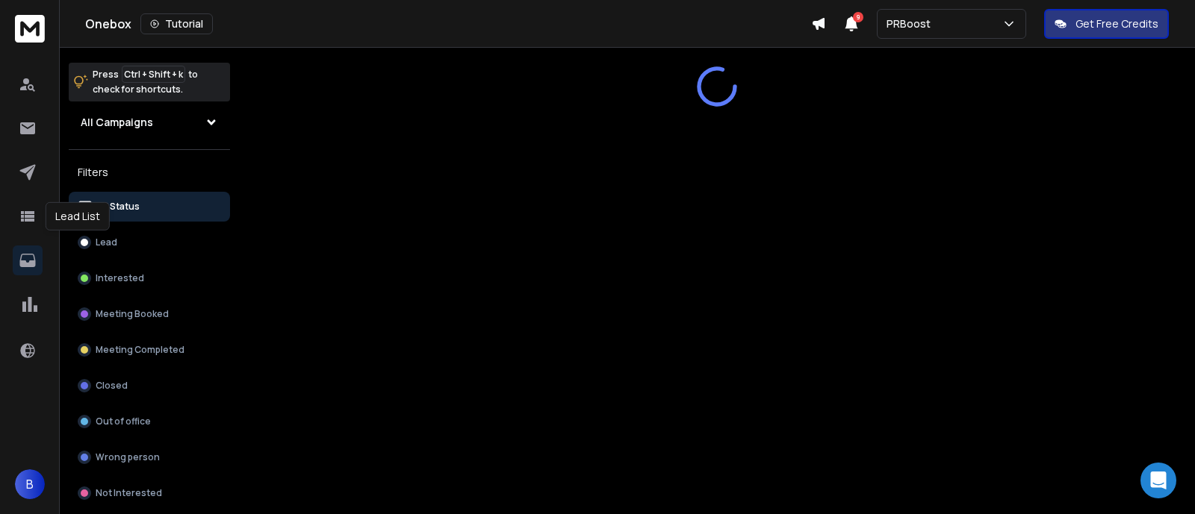
click at [24, 214] on icon at bounding box center [28, 217] width 18 height 18
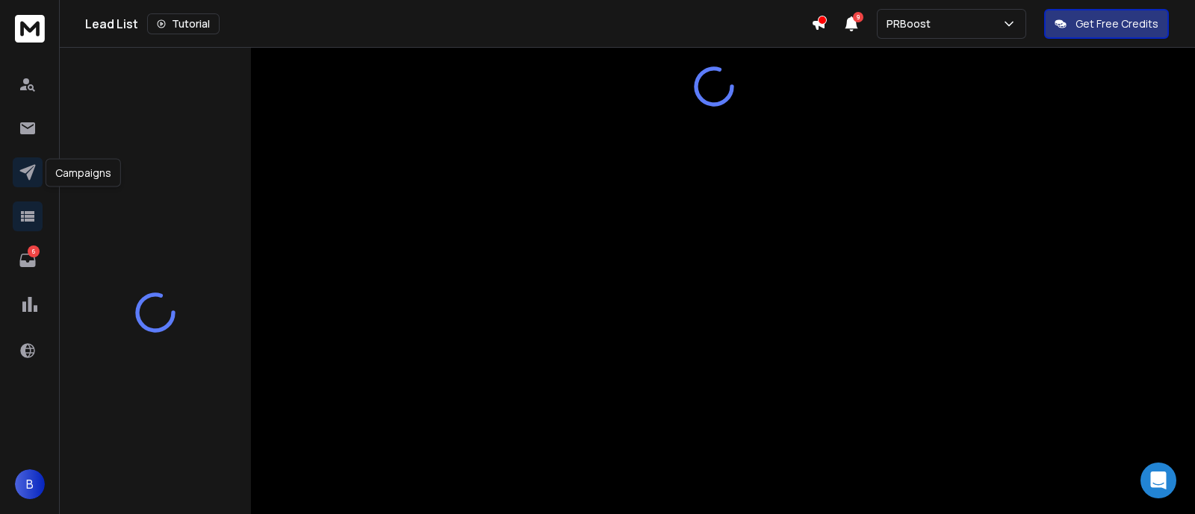
click at [22, 174] on icon at bounding box center [28, 173] width 18 height 18
